Goal: Task Accomplishment & Management: Use online tool/utility

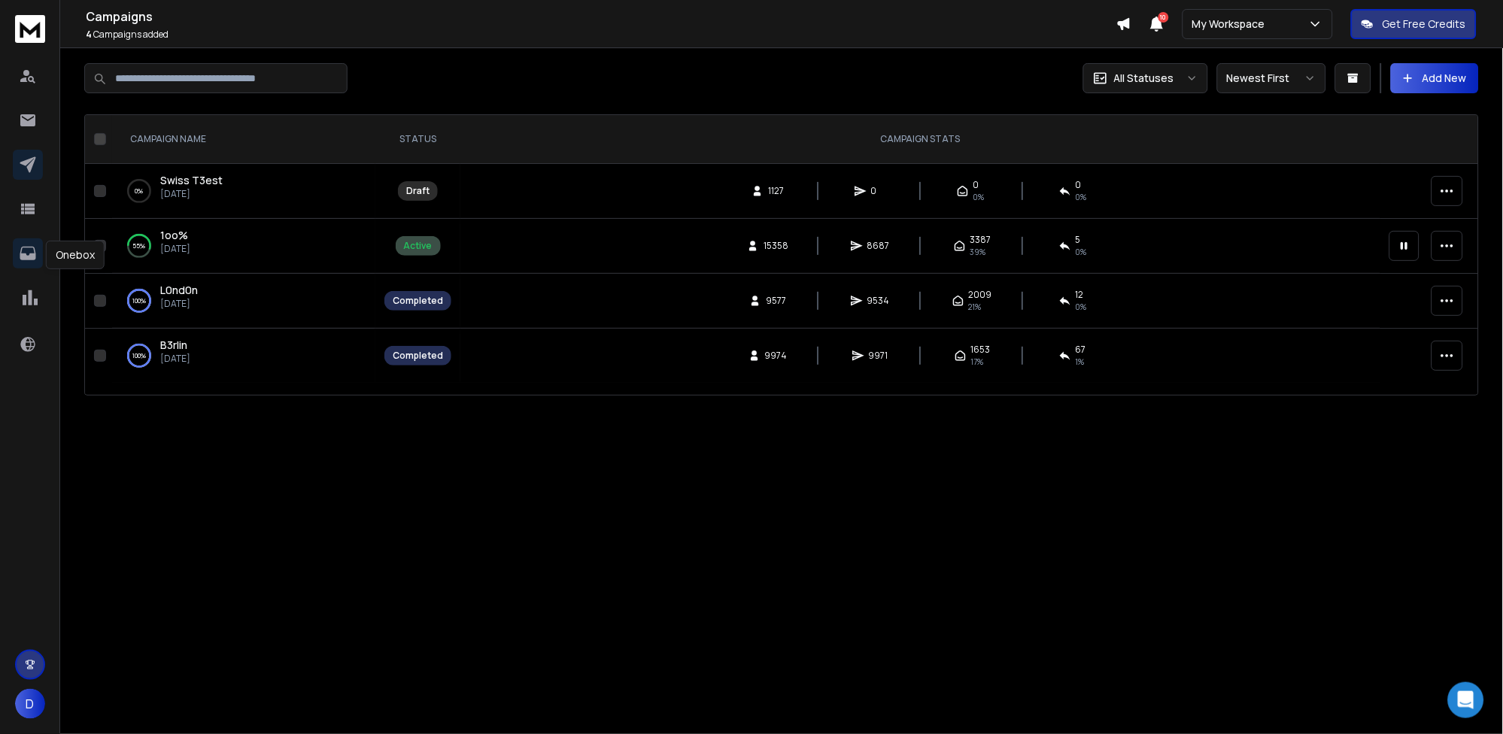
click at [23, 251] on icon at bounding box center [28, 254] width 18 height 18
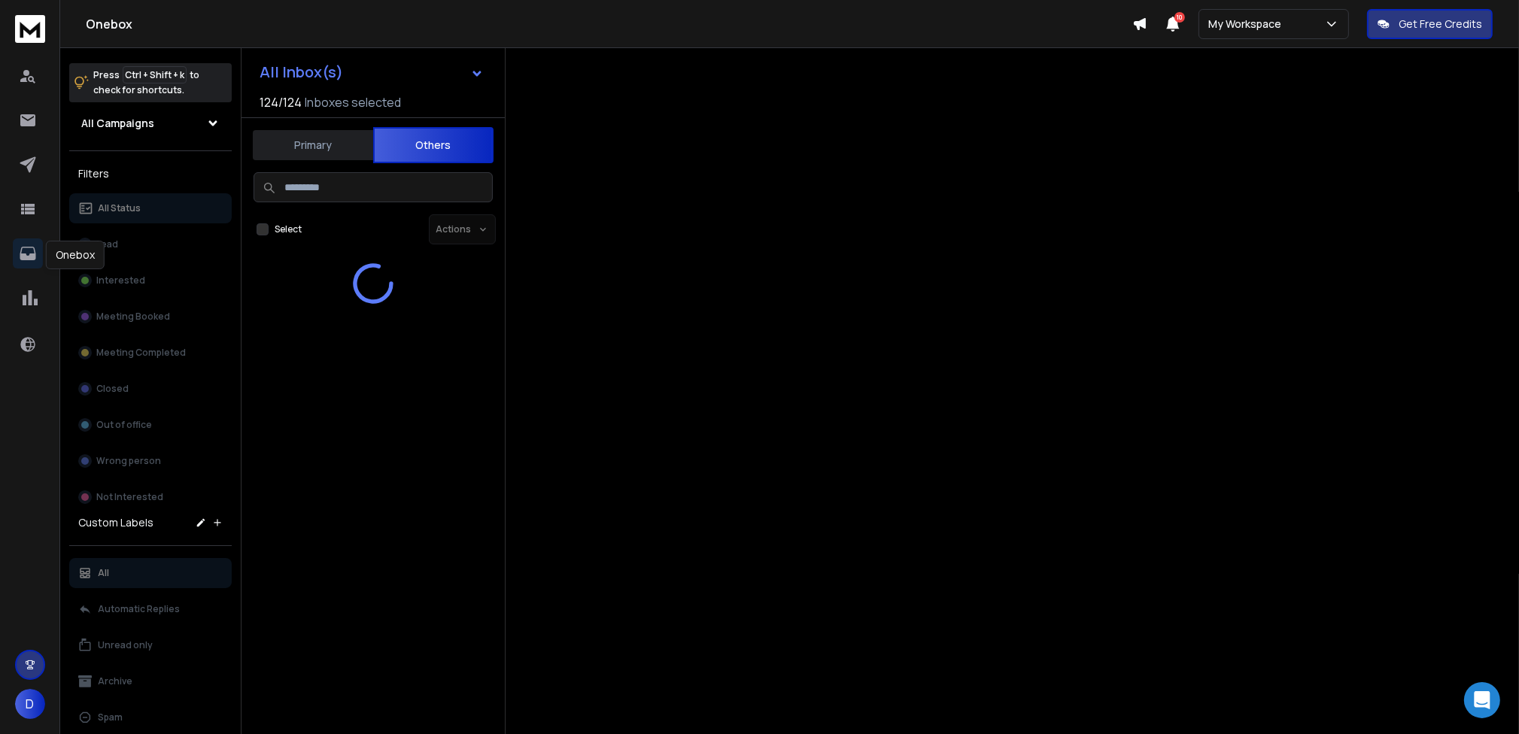
click at [418, 148] on button "Others" at bounding box center [433, 145] width 120 height 36
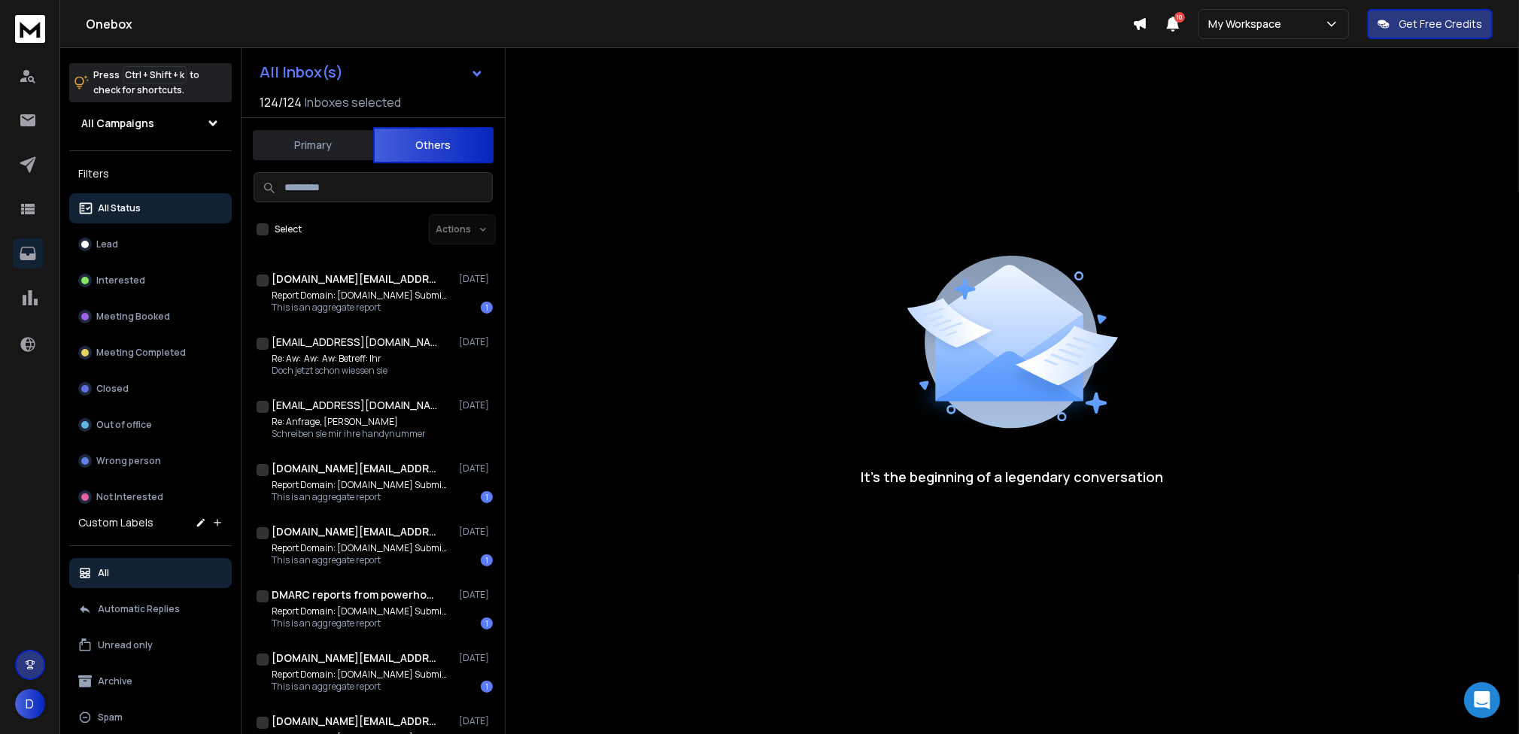
click at [351, 140] on button "Primary" at bounding box center [313, 145] width 120 height 33
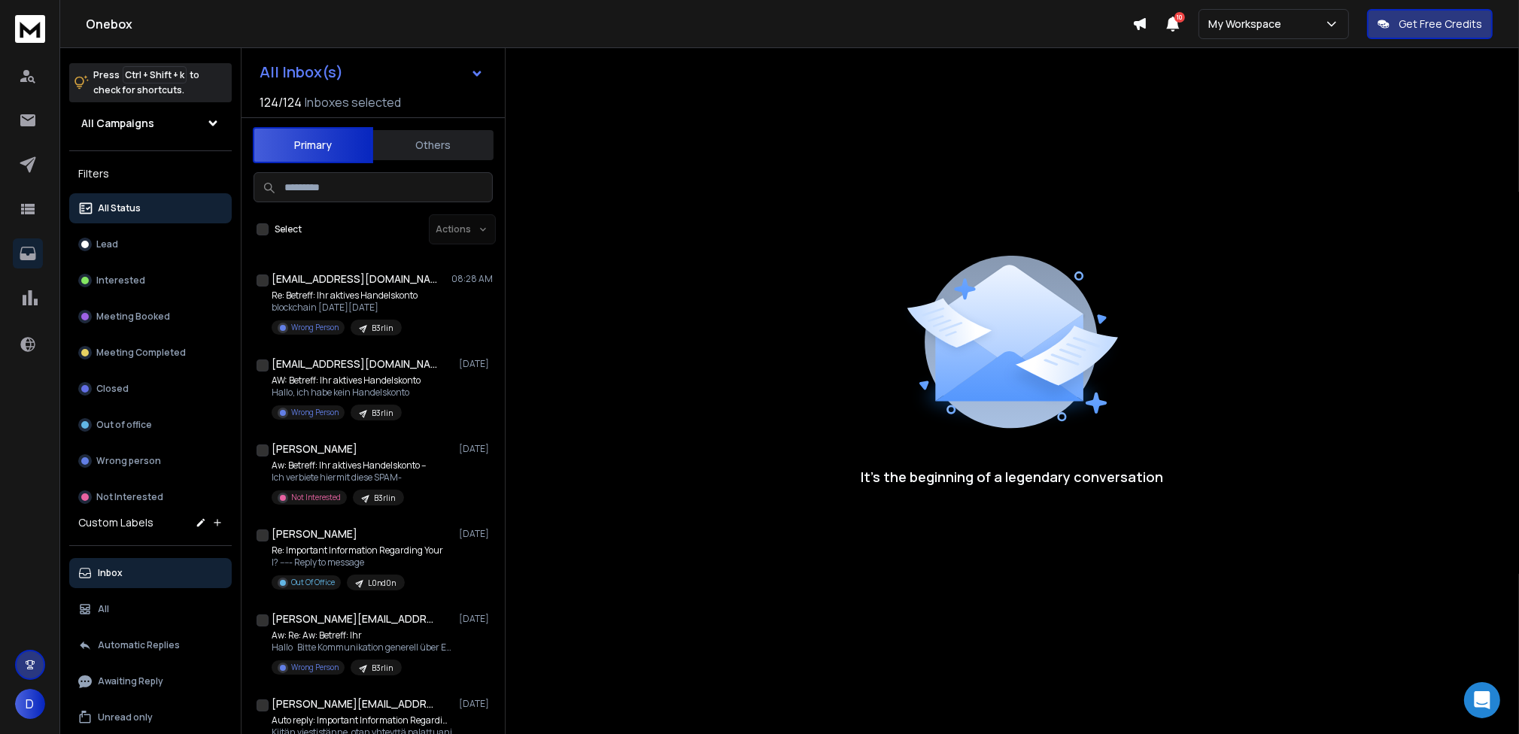
click at [333, 283] on h1 "oleflach@web.de" at bounding box center [355, 279] width 166 height 15
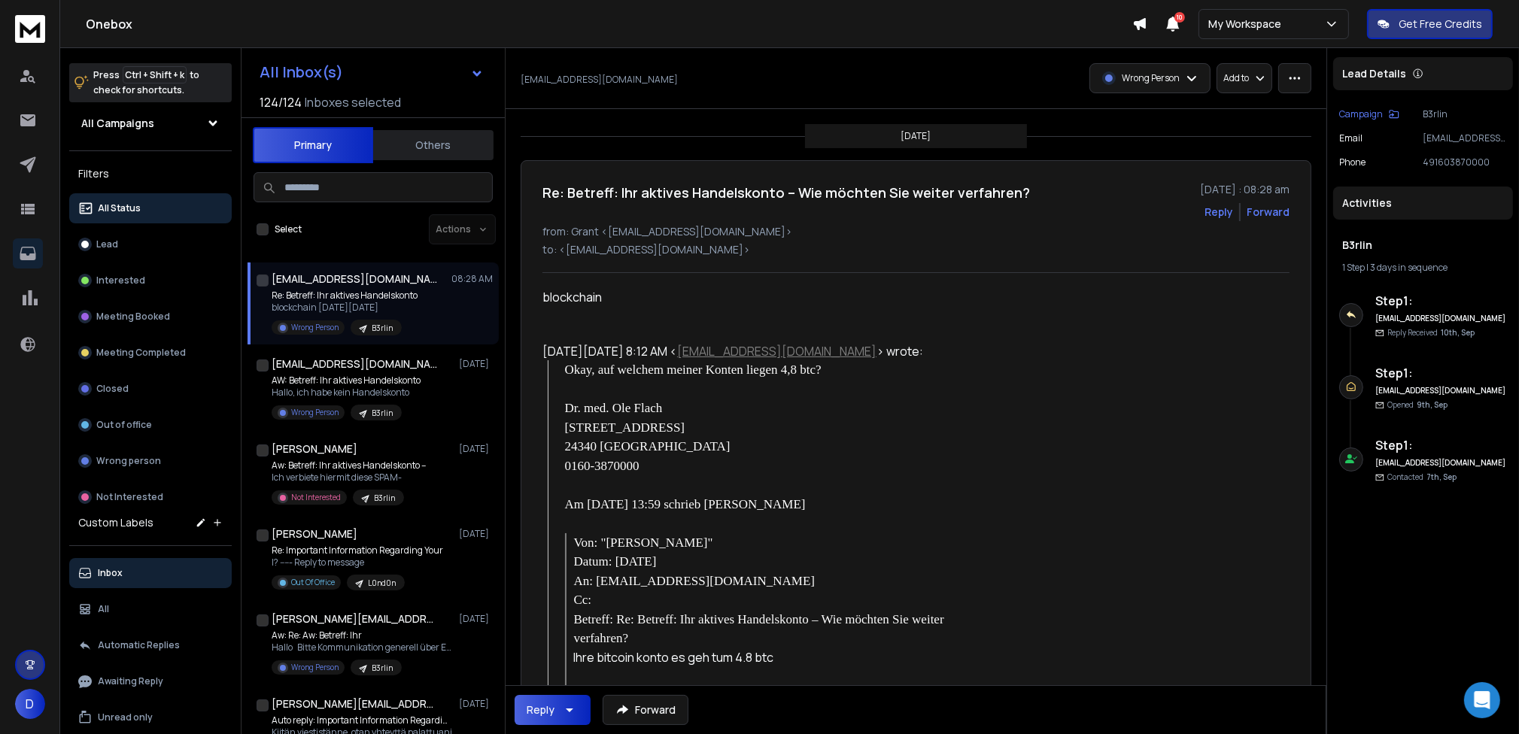
click at [1440, 163] on p "491603870000" at bounding box center [1465, 162] width 84 height 12
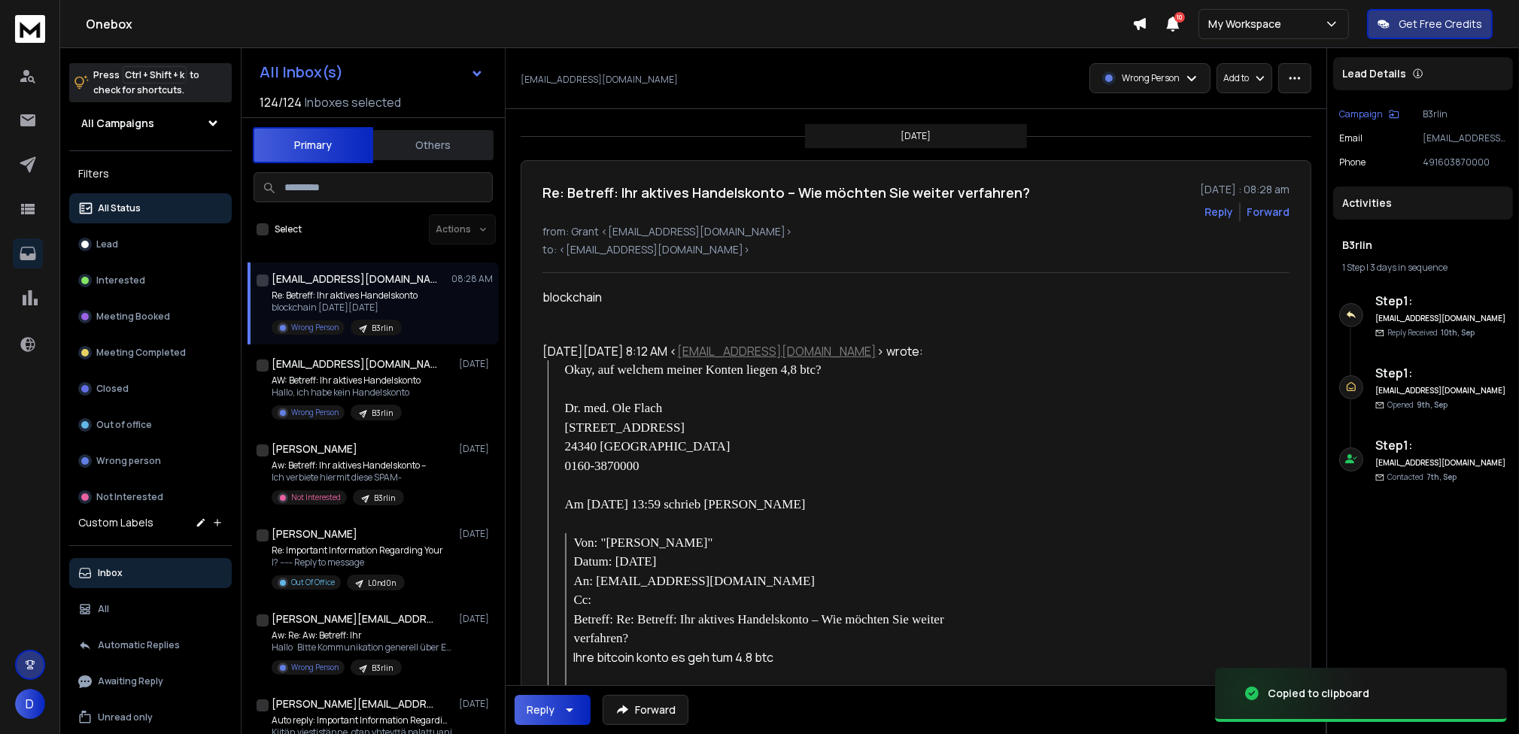
copy div "0160-3870000"
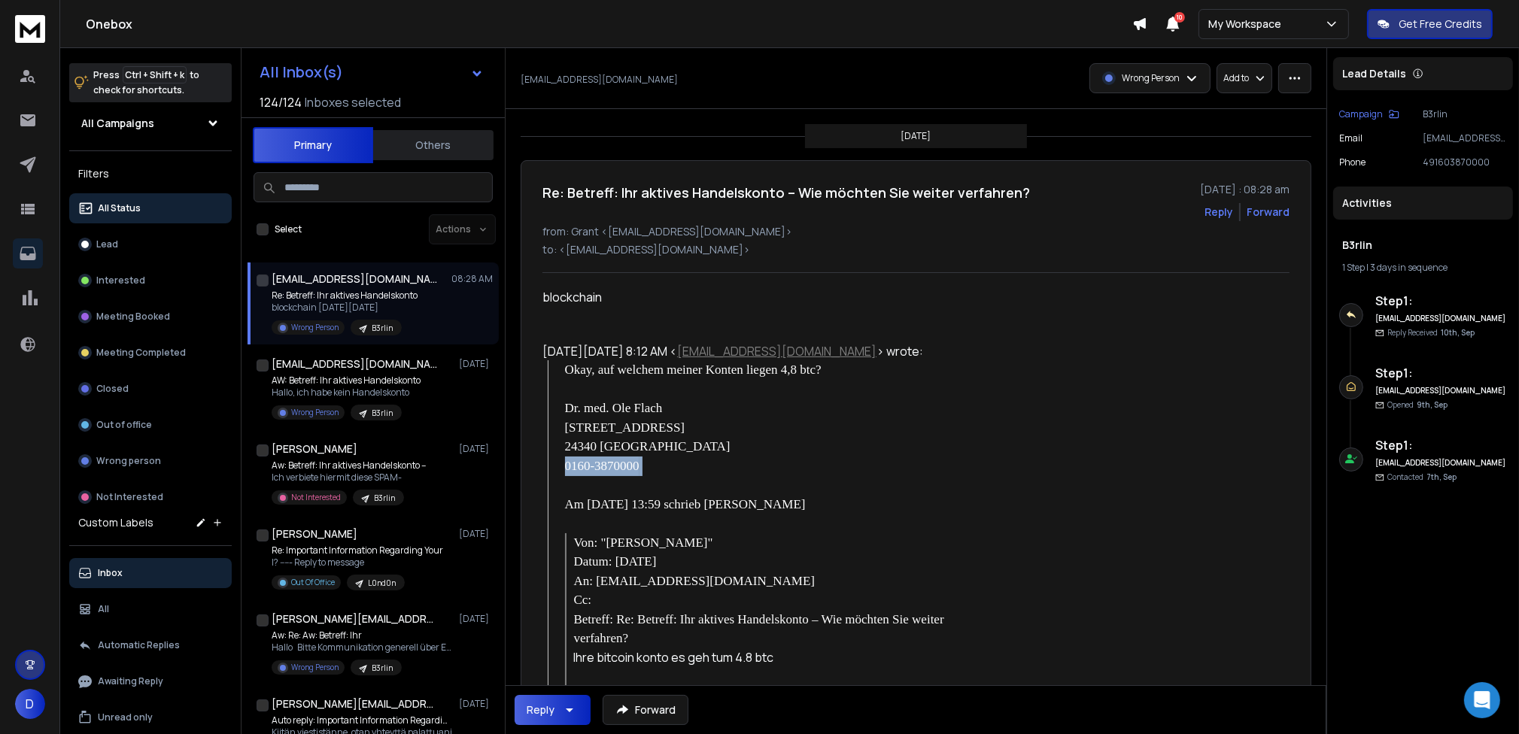
click at [666, 411] on div "Okay, auf welchem meiner Konten liegen 4,8 btc? Dr. med. Ole Flach Berliner Str…" at bounding box center [774, 446] width 418 height 173
copy div "Flach"
